Goal: Communication & Community: Answer question/provide support

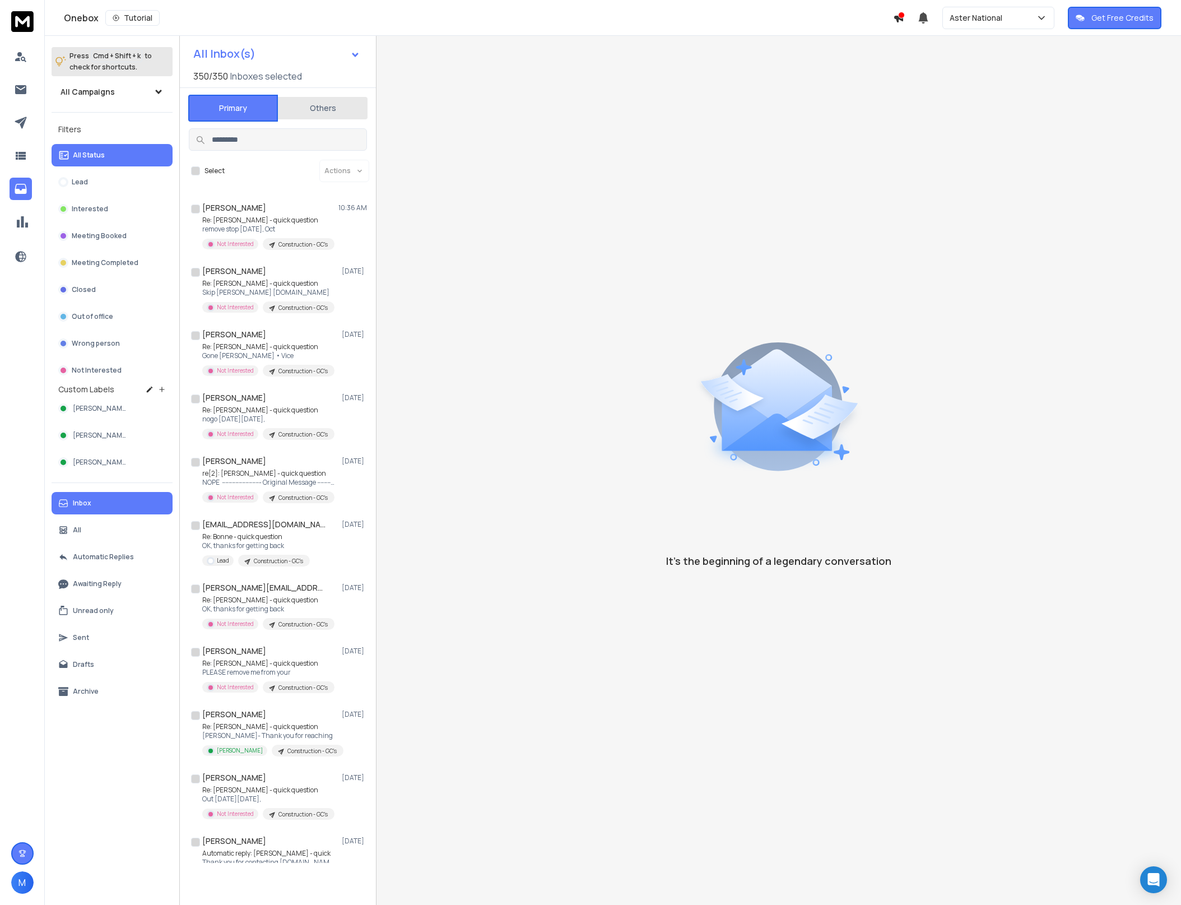
click at [368, 120] on button "Others" at bounding box center [323, 108] width 90 height 25
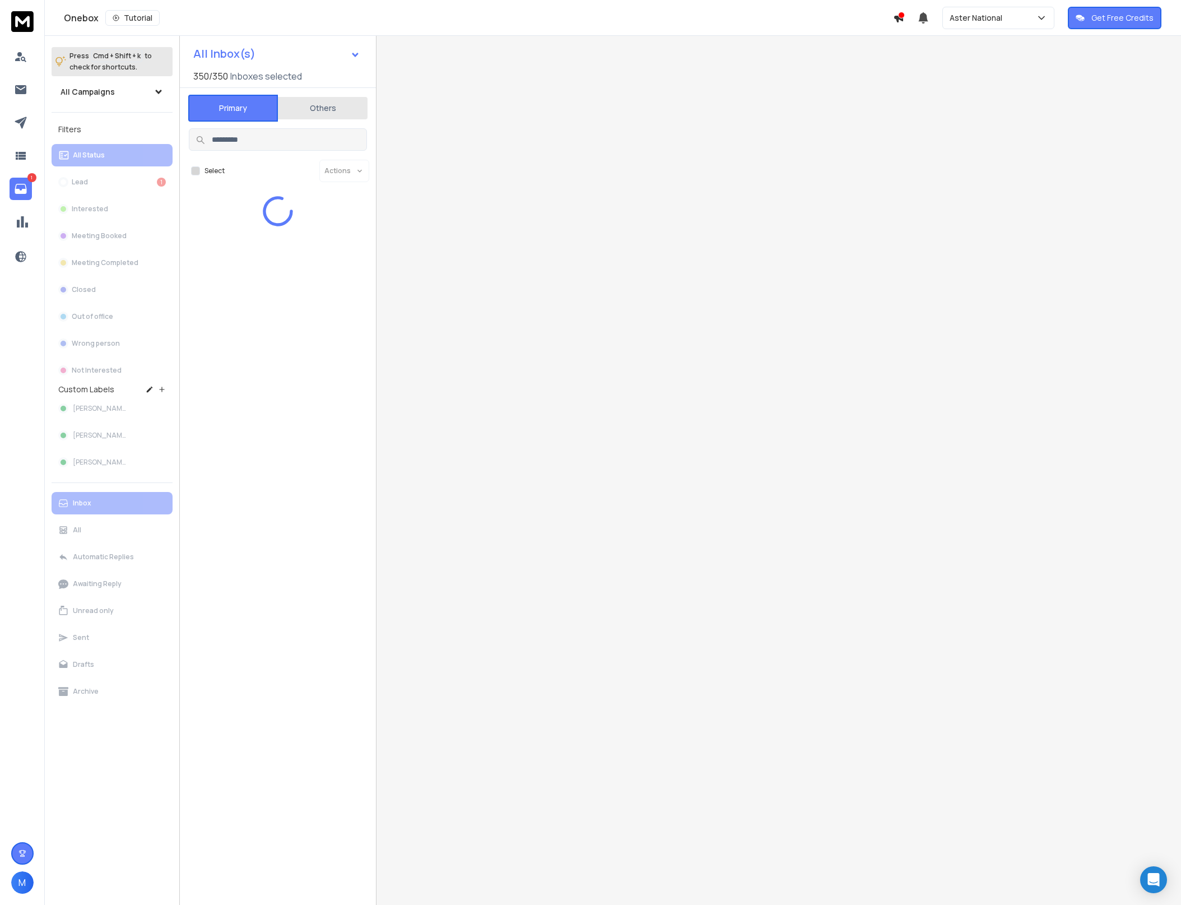
click at [245, 119] on button "Primary" at bounding box center [233, 108] width 90 height 27
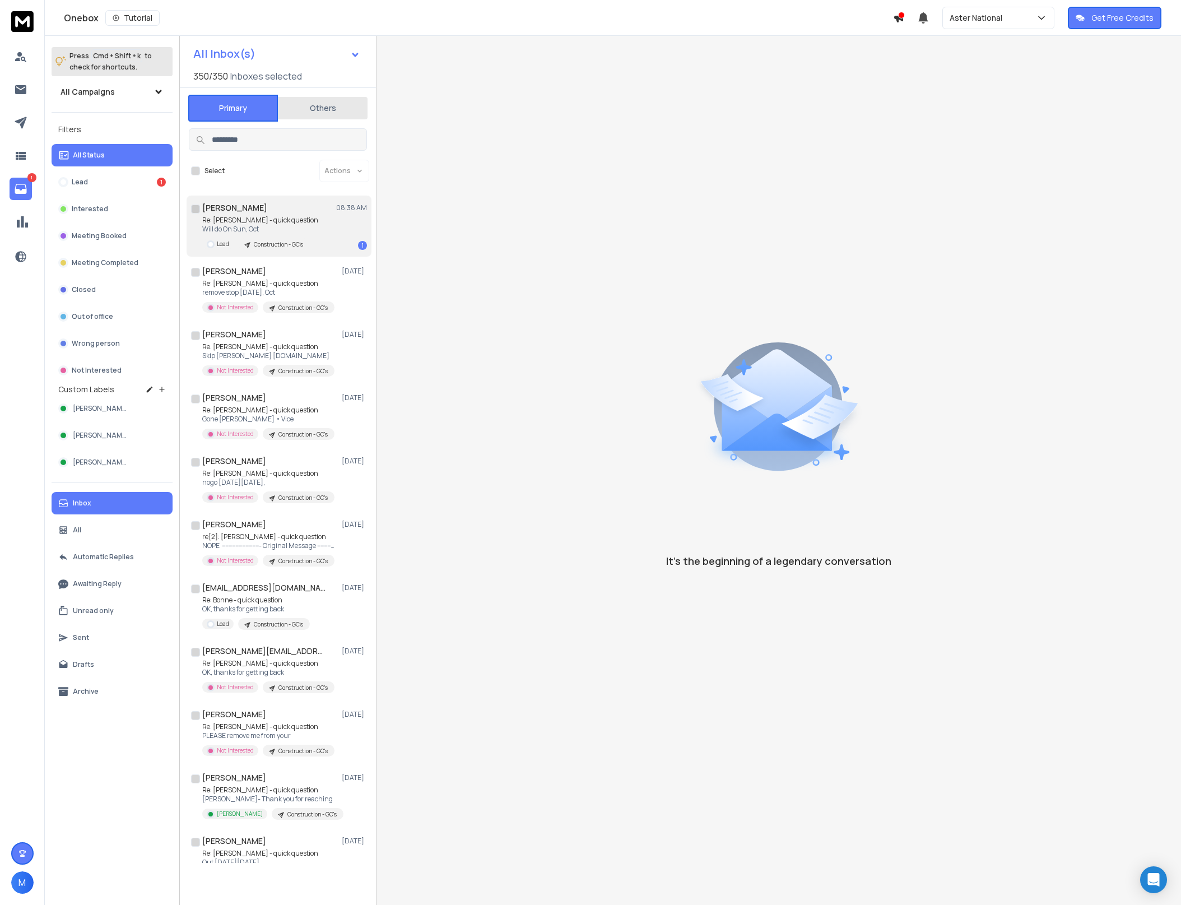
click at [318, 234] on p "Will do On Sun, Oct" at bounding box center [260, 229] width 116 height 9
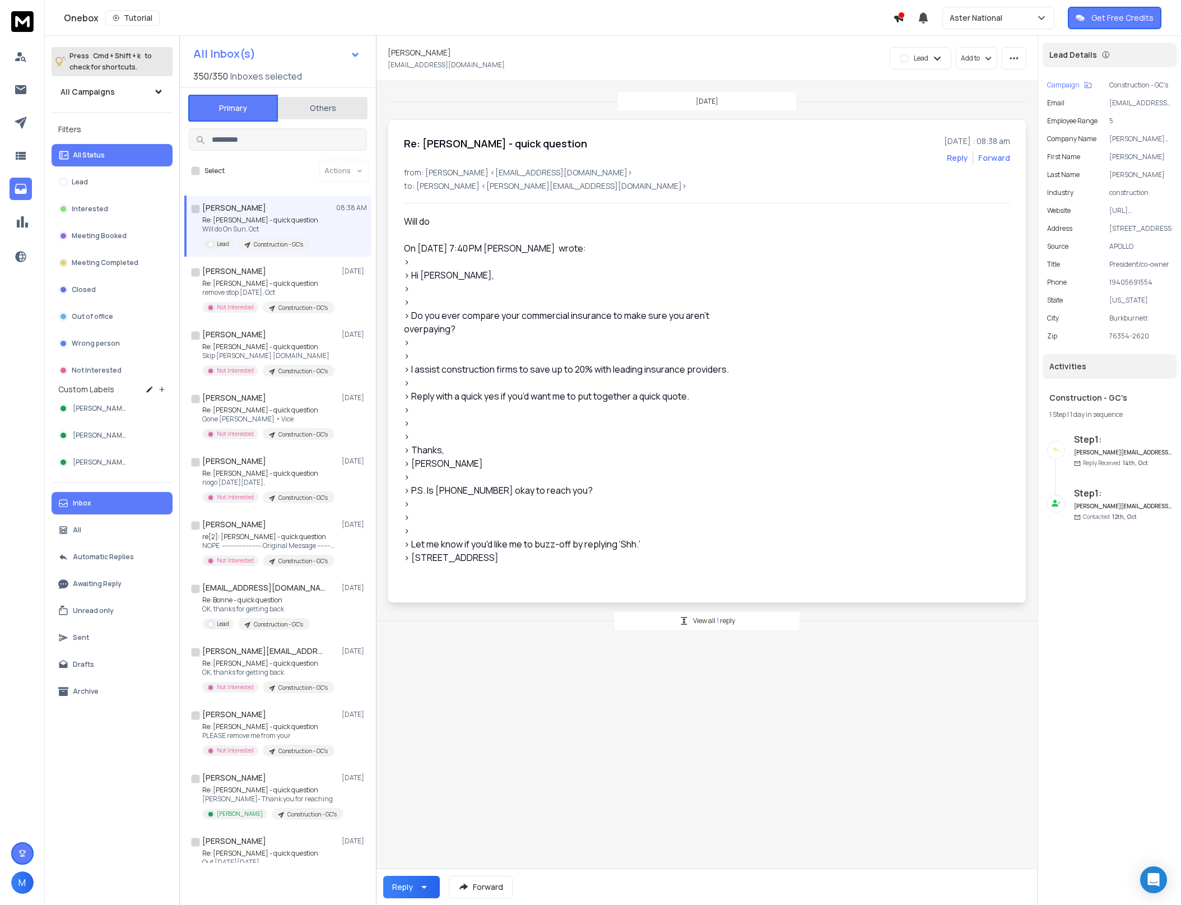
click at [947, 164] on button "Reply" at bounding box center [957, 157] width 21 height 11
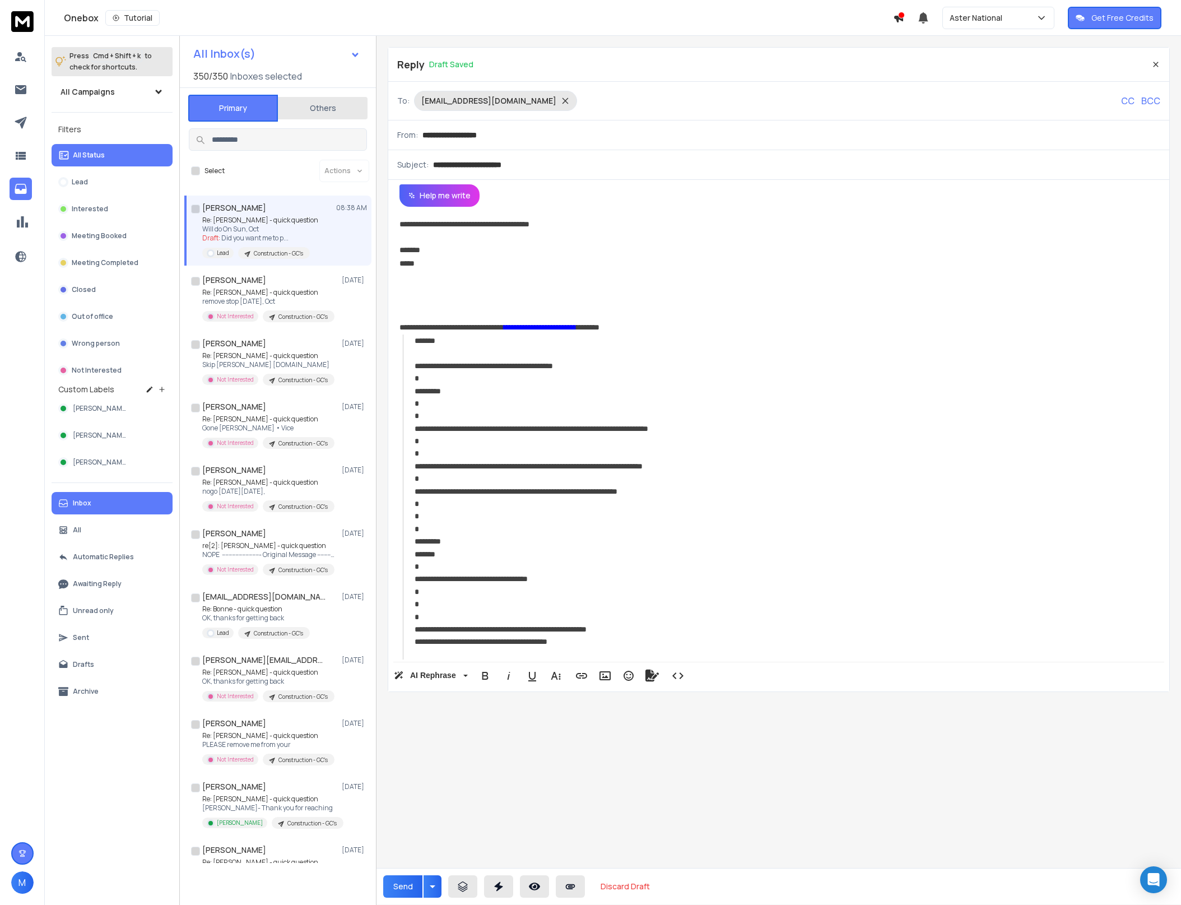
click at [422, 889] on button "Send" at bounding box center [402, 886] width 39 height 22
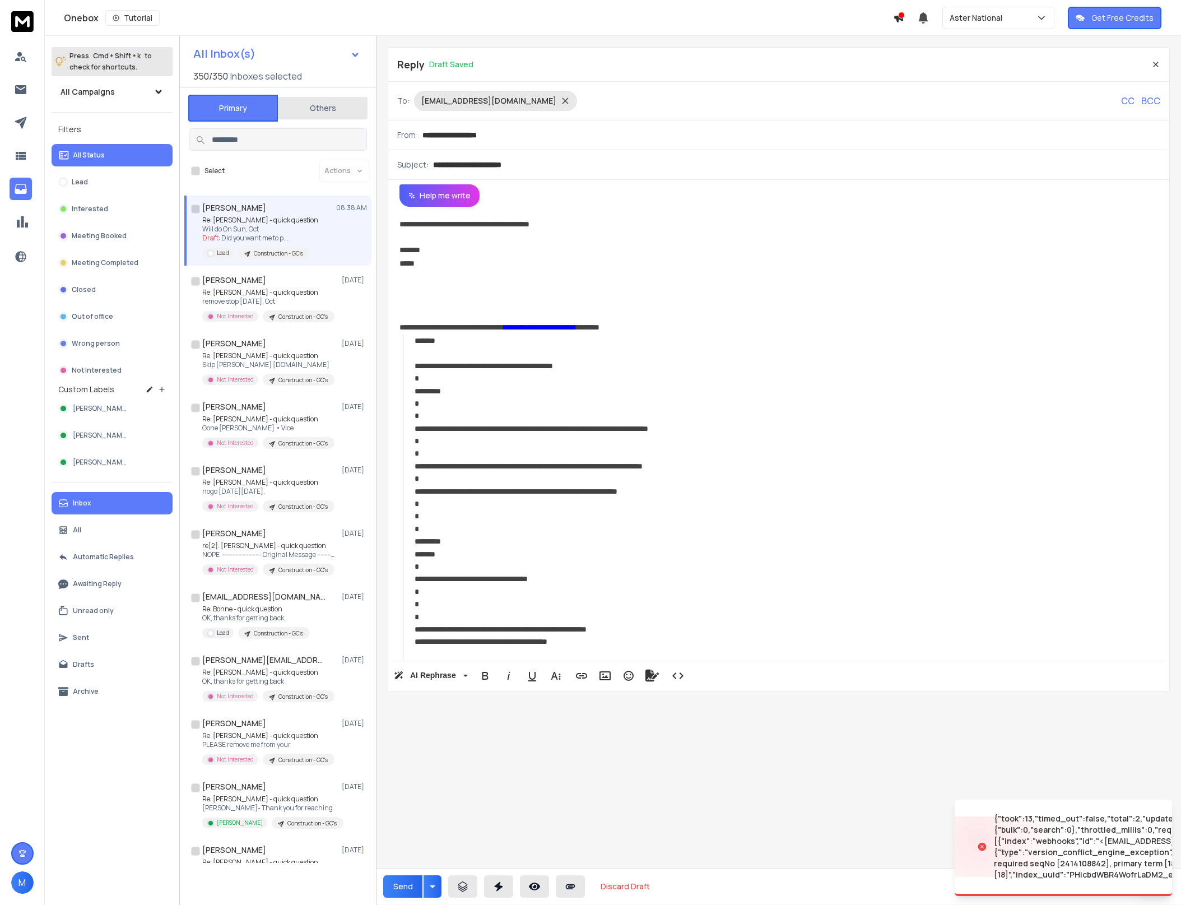
click at [922, 459] on div "**********" at bounding box center [750, 502] width 694 height 336
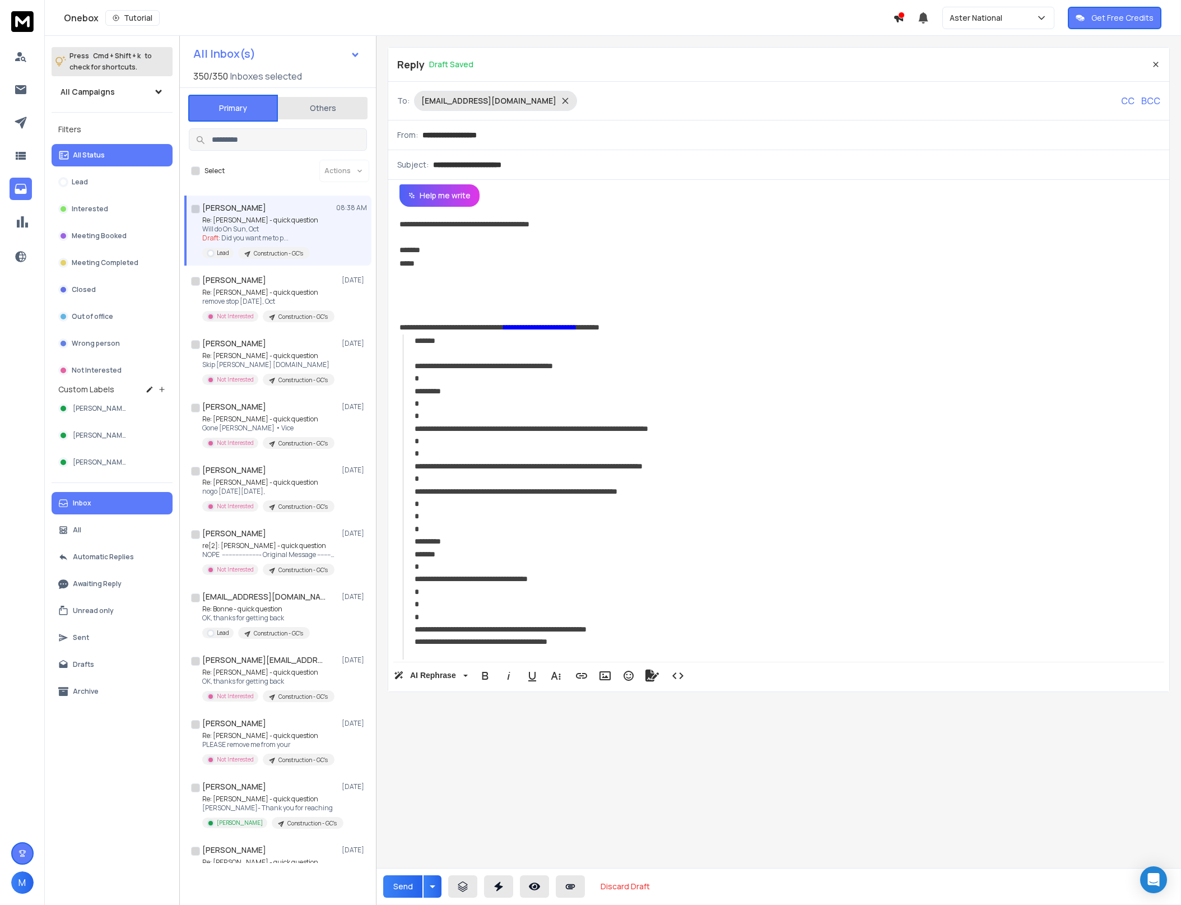
click at [422, 884] on button "Send" at bounding box center [402, 886] width 39 height 22
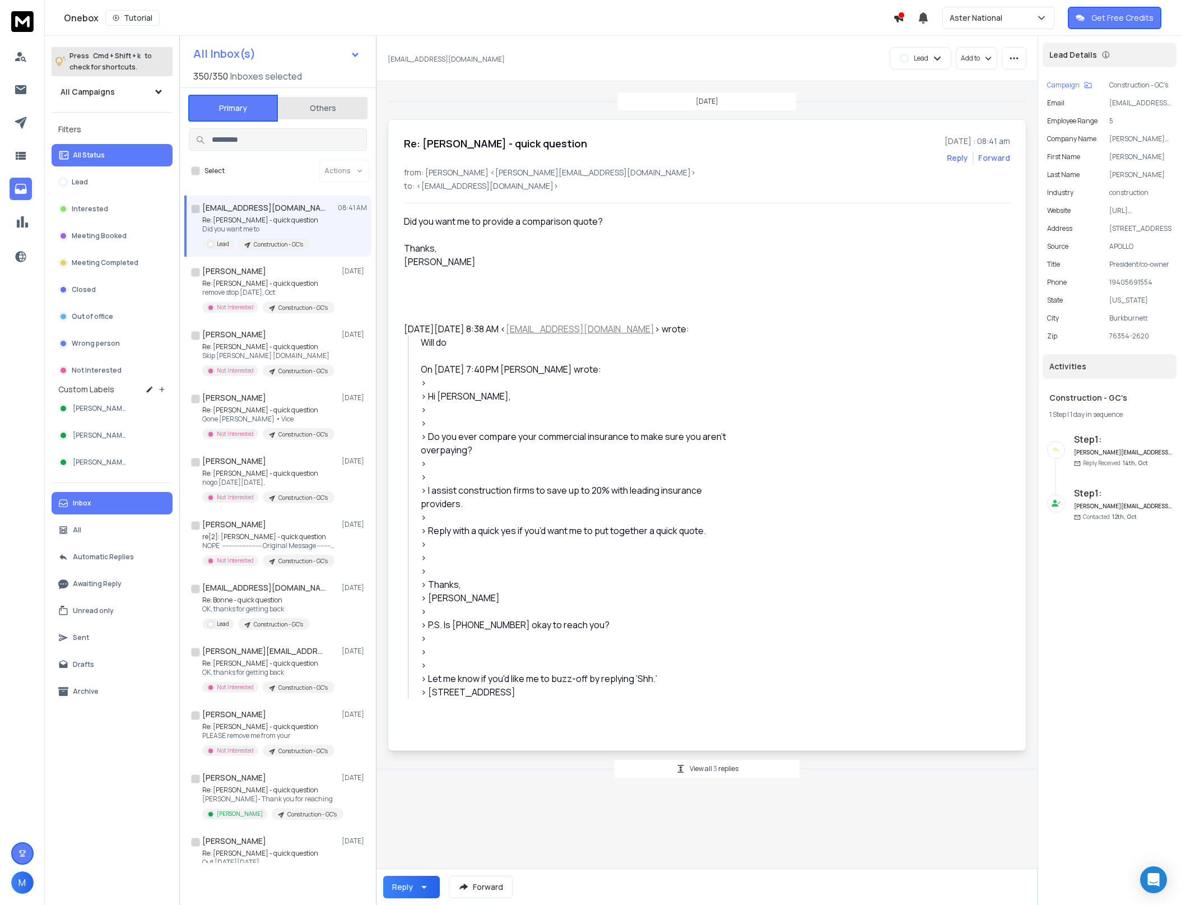
click at [368, 120] on button "Others" at bounding box center [323, 108] width 90 height 25
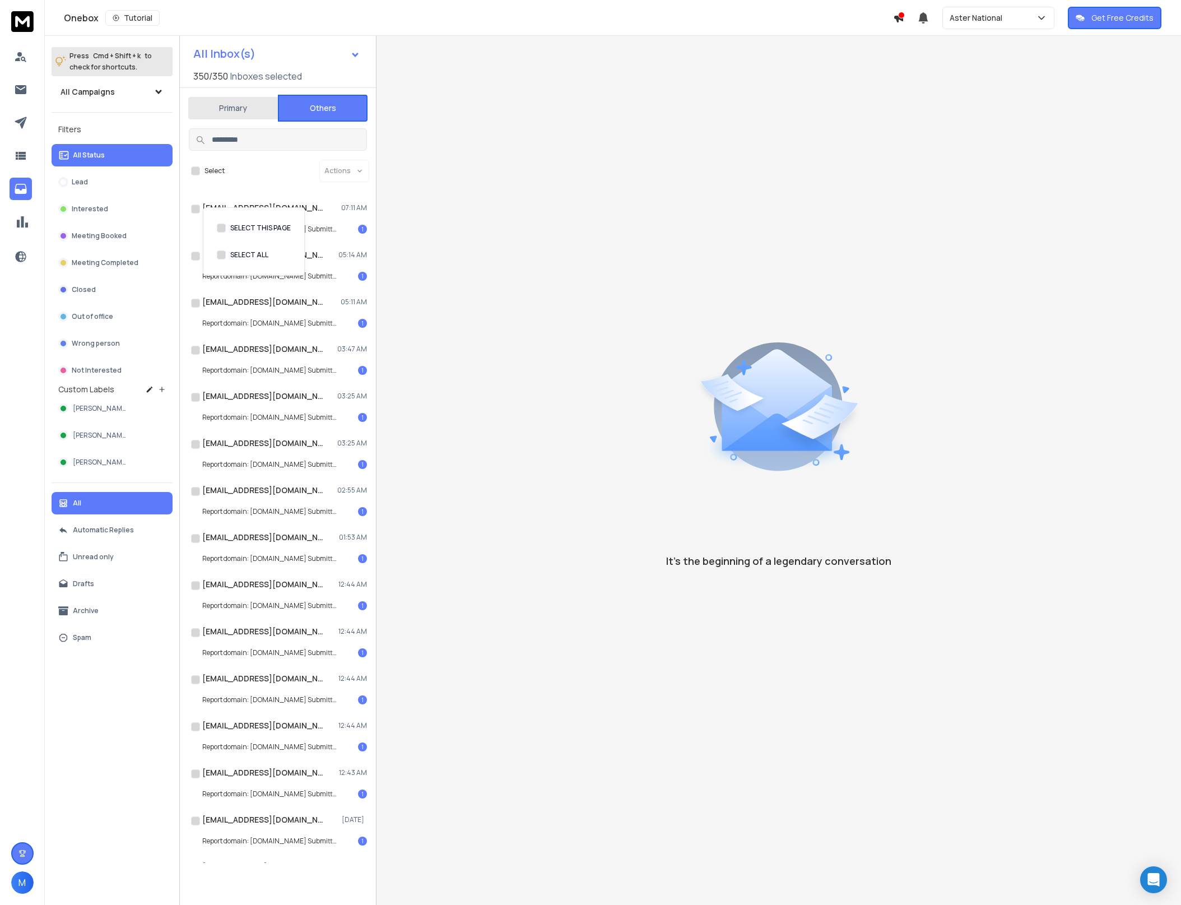
click at [225, 227] on button "SELECT THIS PAGE" at bounding box center [221, 228] width 9 height 9
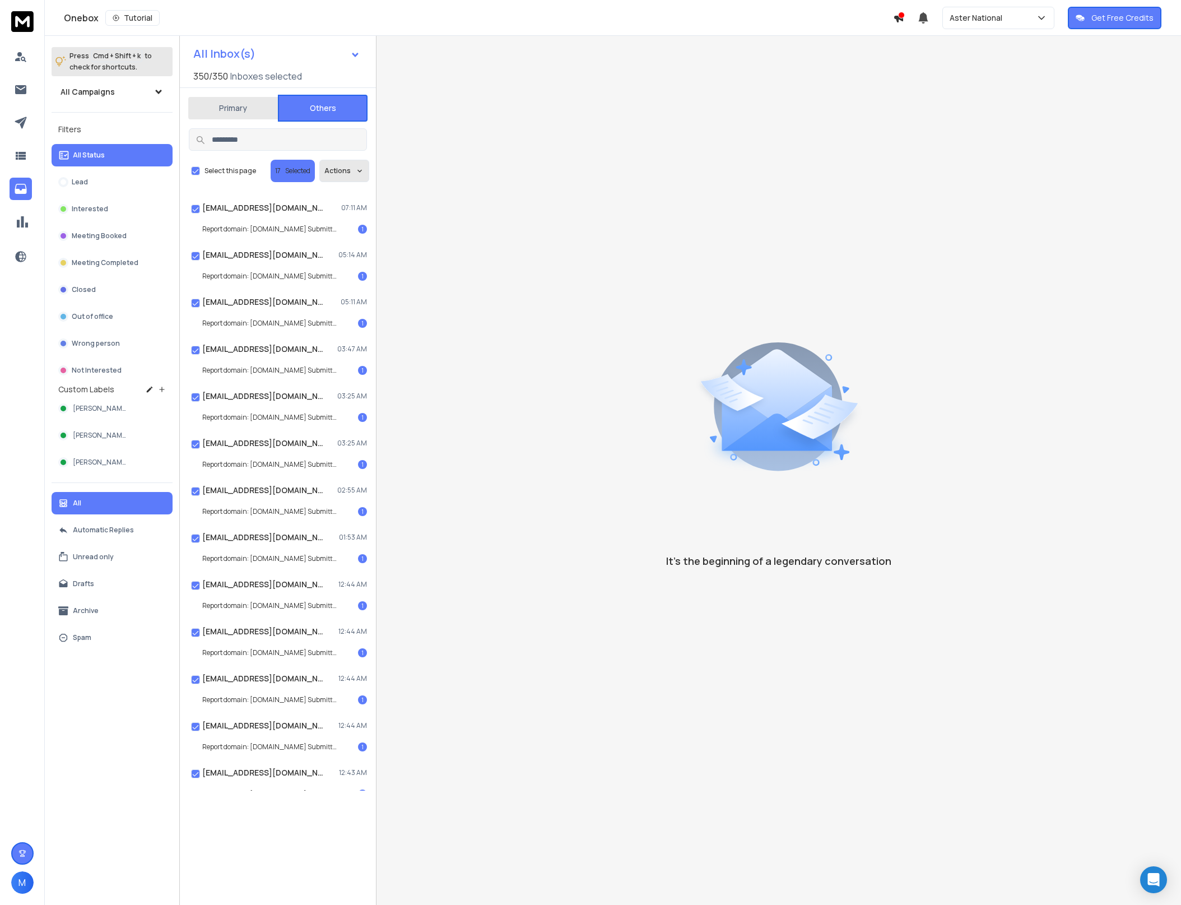
click at [351, 175] on p "Actions" at bounding box center [337, 170] width 26 height 9
click at [384, 228] on div "Delete email" at bounding box center [368, 224] width 62 height 11
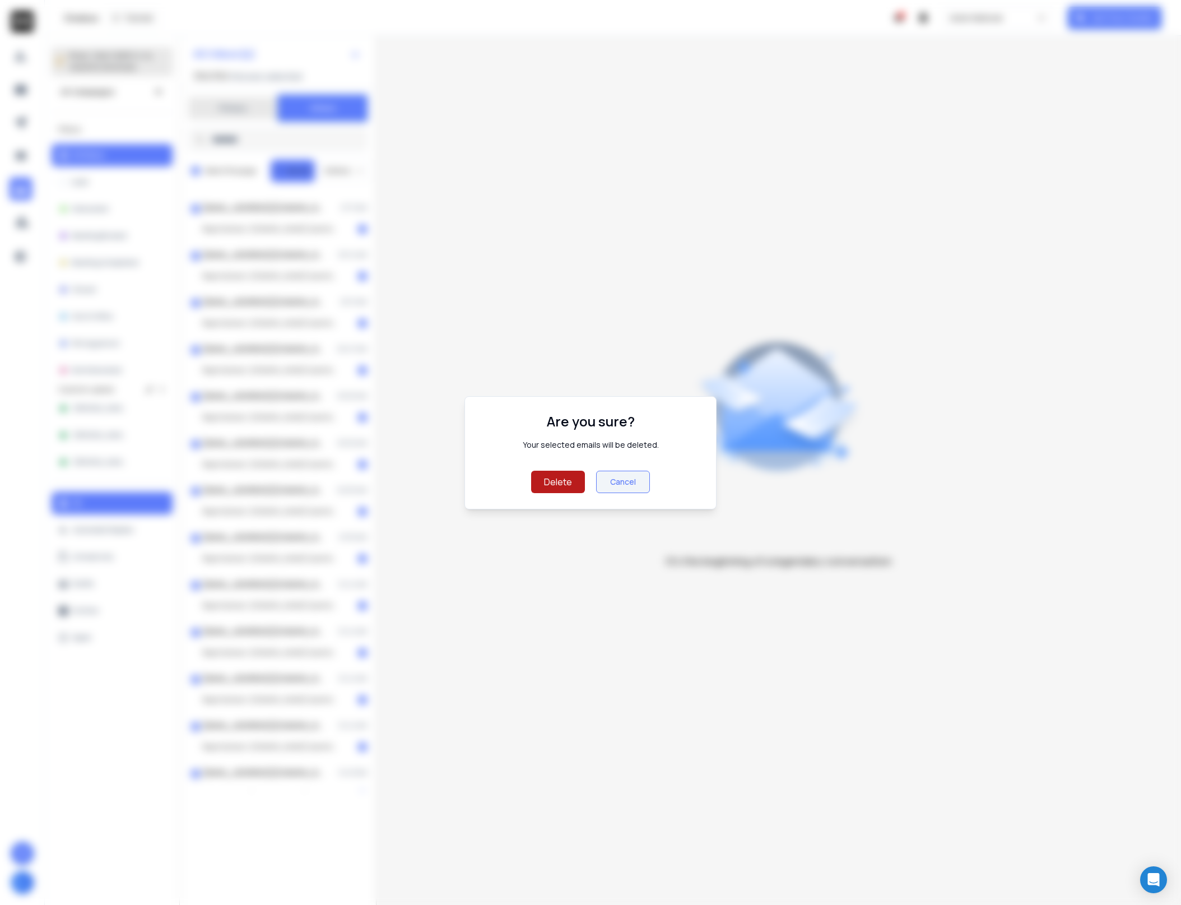
click at [565, 489] on button "Delete" at bounding box center [558, 482] width 54 height 22
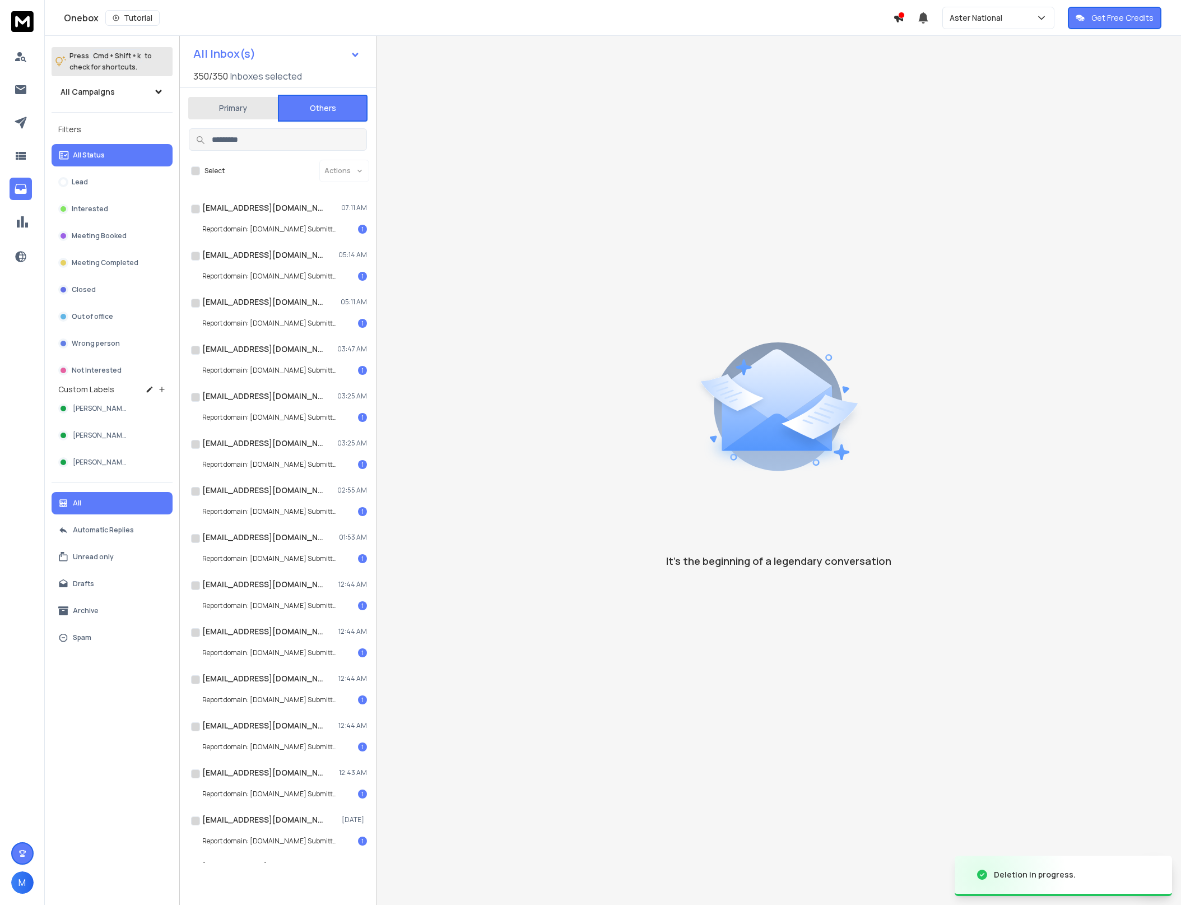
click at [276, 120] on button "Primary" at bounding box center [233, 108] width 90 height 25
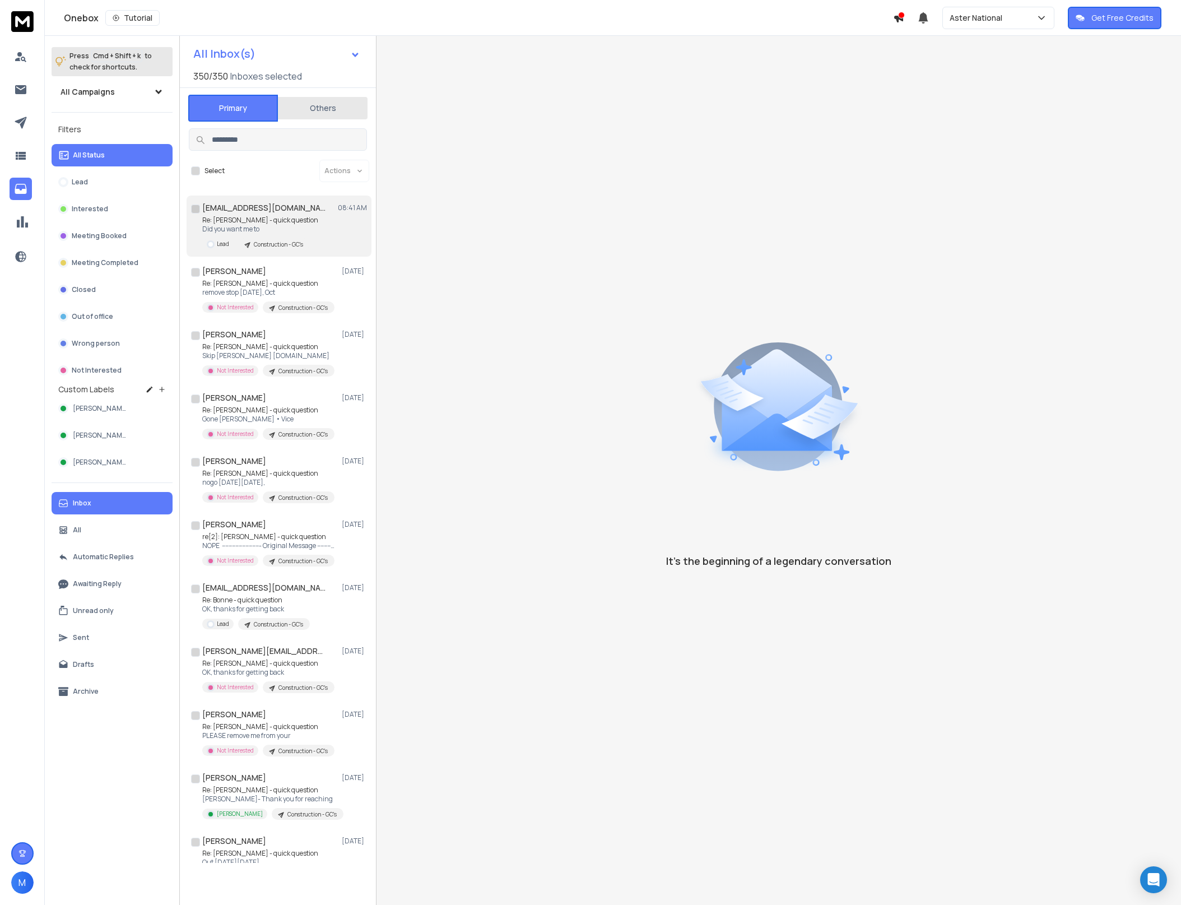
click at [367, 250] on div "Re: [PERSON_NAME] - quick question Did you want me to Lead Construction - GC's" at bounding box center [284, 233] width 165 height 34
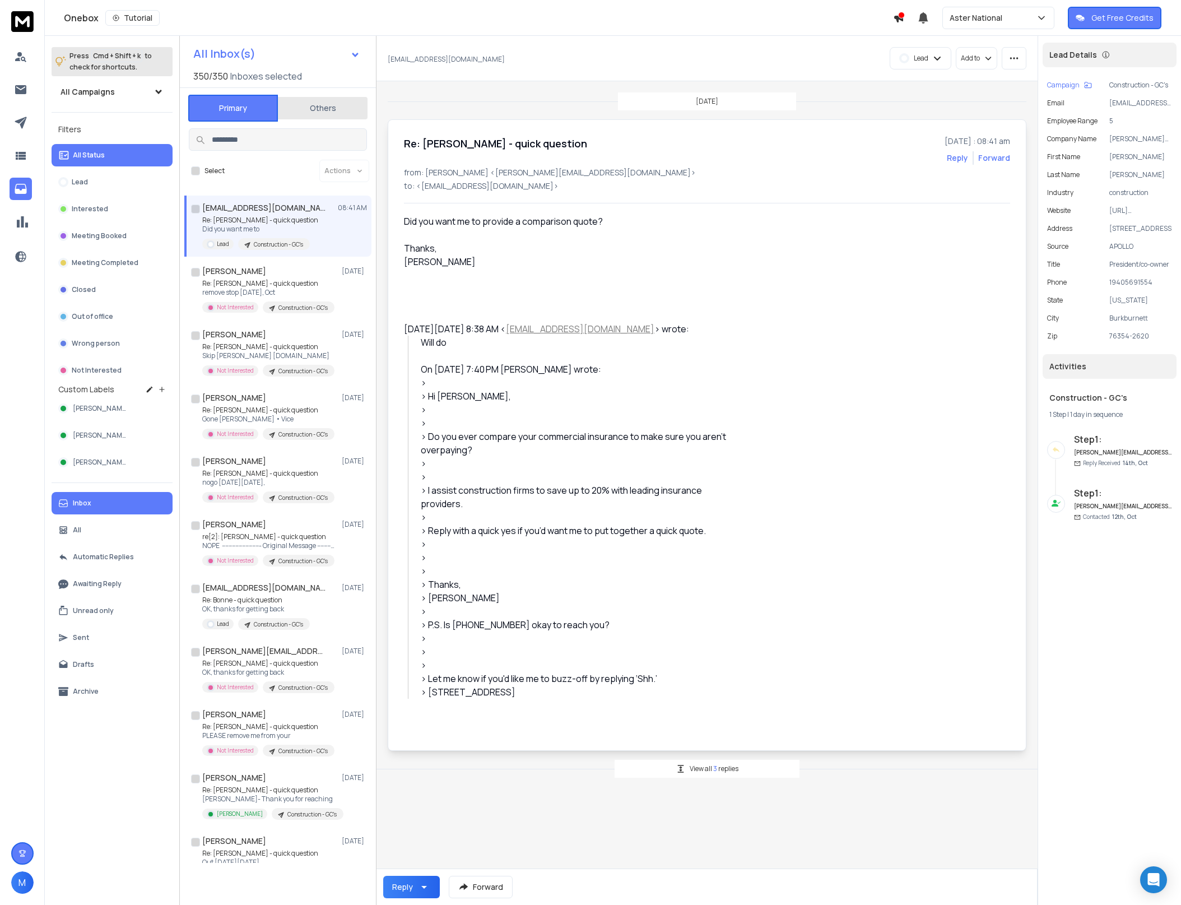
click at [368, 120] on button "Others" at bounding box center [323, 108] width 90 height 25
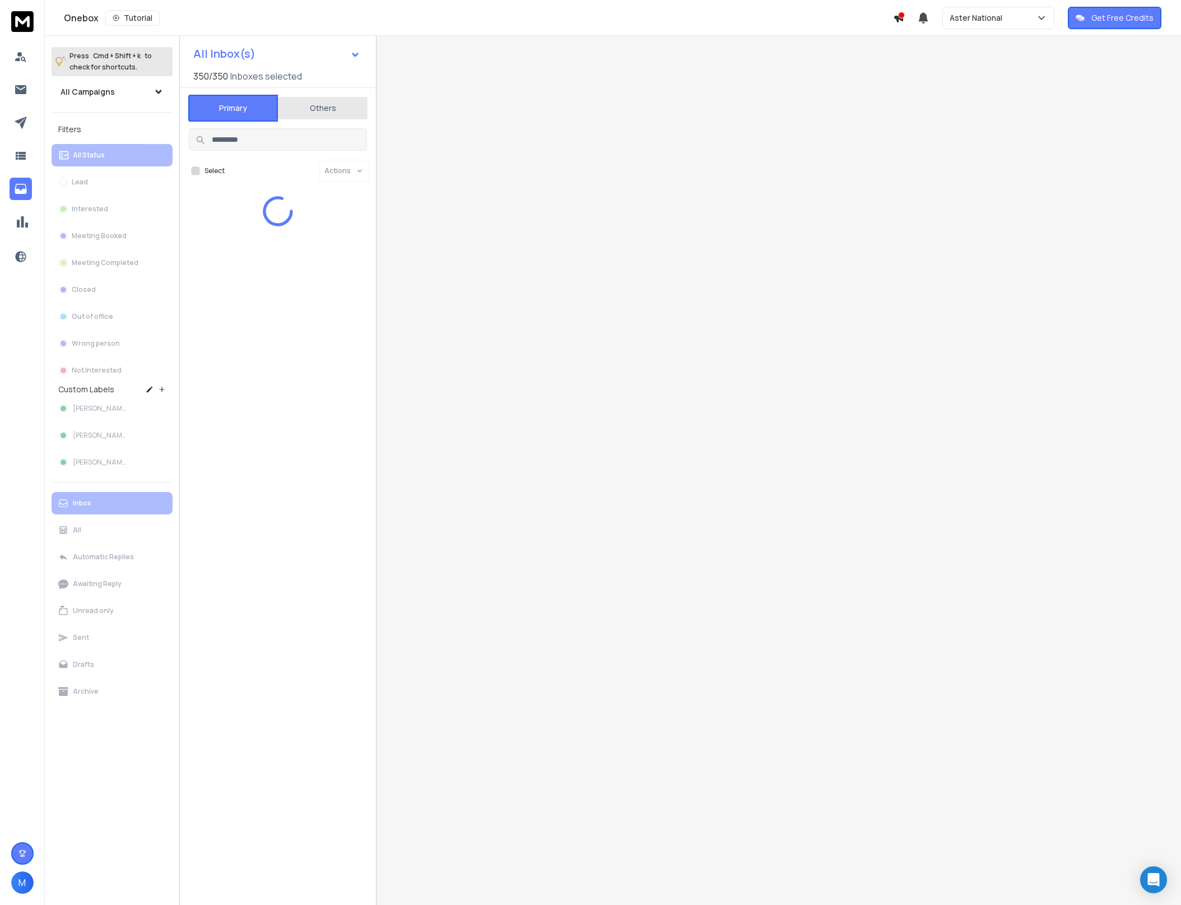
click at [277, 121] on button "Primary" at bounding box center [233, 108] width 90 height 27
